Goal: Task Accomplishment & Management: Manage account settings

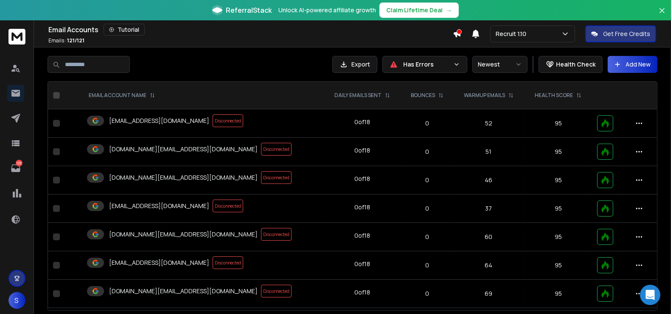
scroll to position [2670, 0]
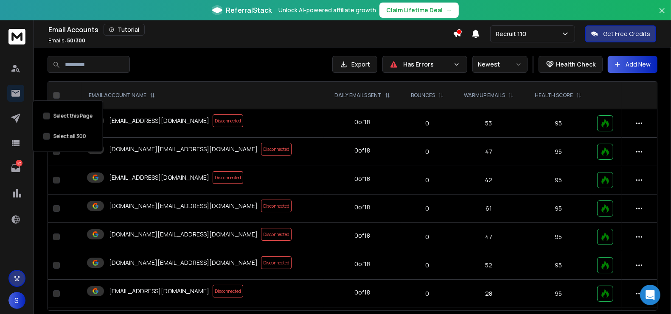
click at [48, 135] on button "Select this Page" at bounding box center [46, 136] width 7 height 7
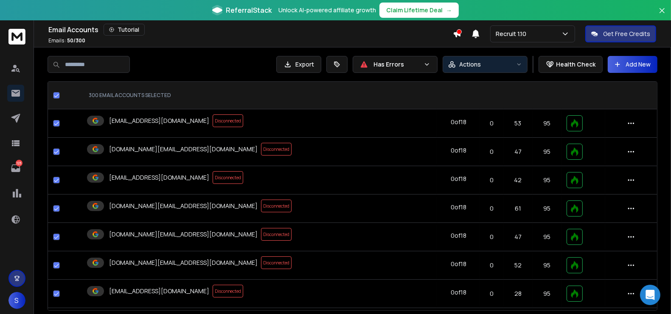
click at [521, 67] on icon "button" at bounding box center [519, 64] width 6 height 7
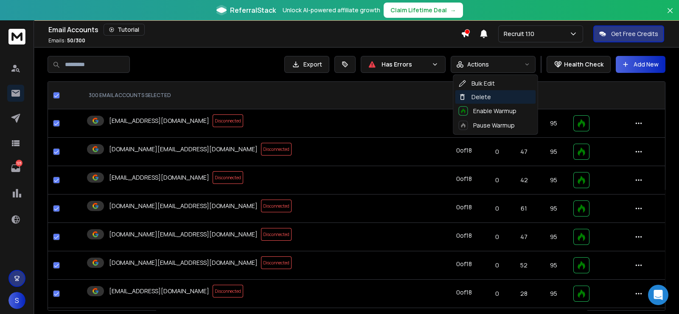
click at [483, 93] on div "Delete" at bounding box center [475, 97] width 32 height 8
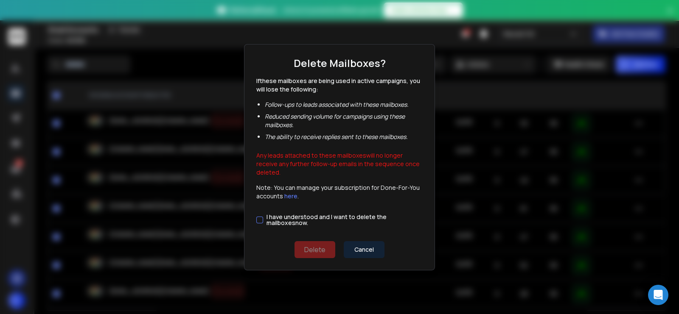
click at [266, 215] on div "I have understood and I want to delete the mailbox es now." at bounding box center [339, 216] width 166 height 19
click at [260, 217] on button "I have understood and I want to delete the mailbox es now." at bounding box center [259, 220] width 7 height 7
click at [316, 249] on button "Delete" at bounding box center [314, 249] width 41 height 17
